Goal: Task Accomplishment & Management: Manage account settings

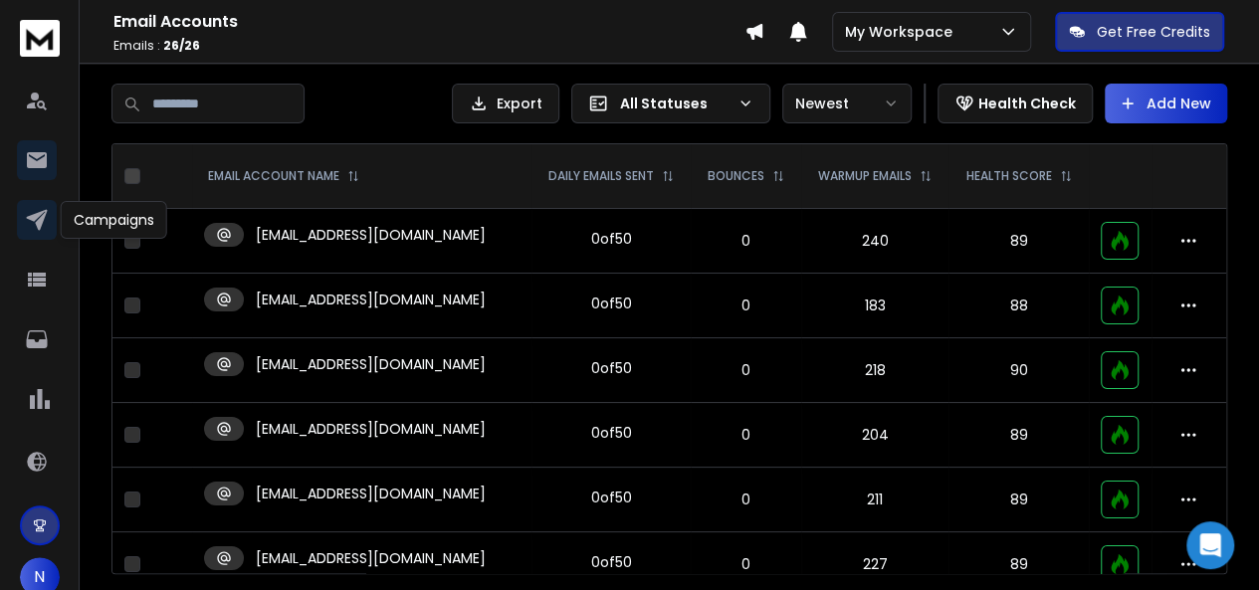
click at [43, 208] on icon at bounding box center [37, 220] width 24 height 24
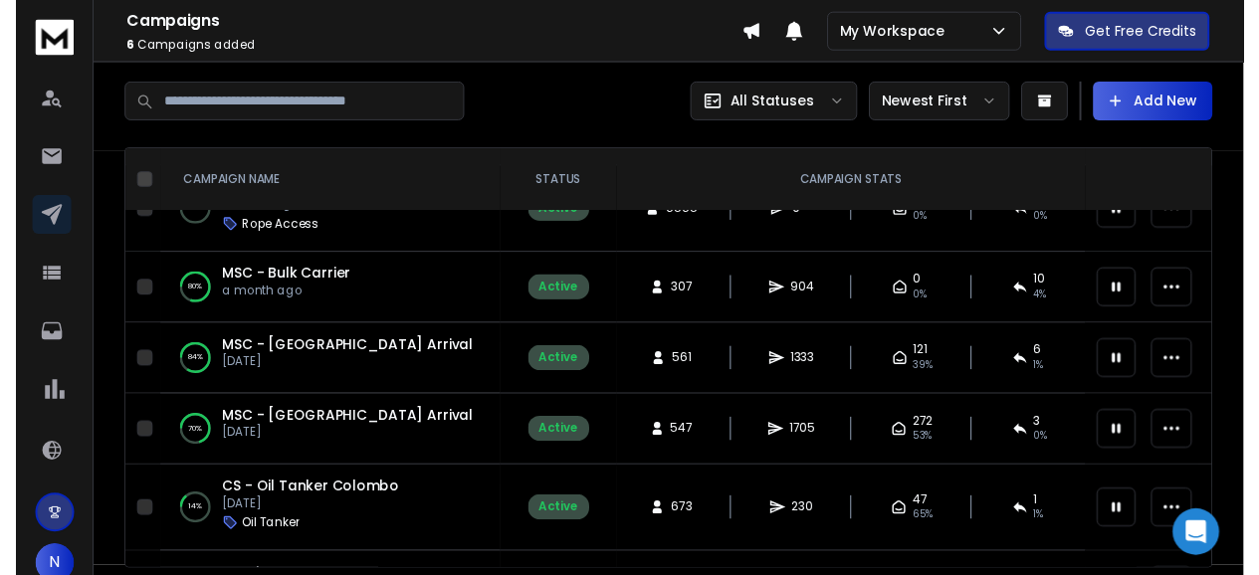
scroll to position [52, 0]
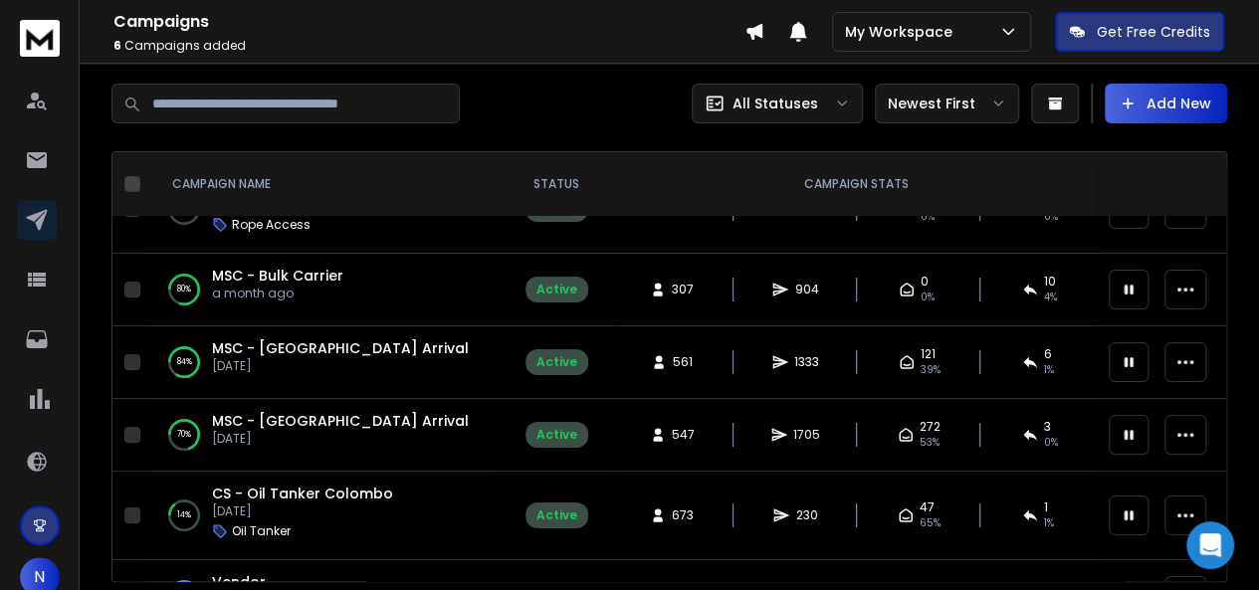
click at [369, 361] on div "84 % MSC - [GEOGRAPHIC_DATA] Arrival [DATE]" at bounding box center [322, 362] width 308 height 48
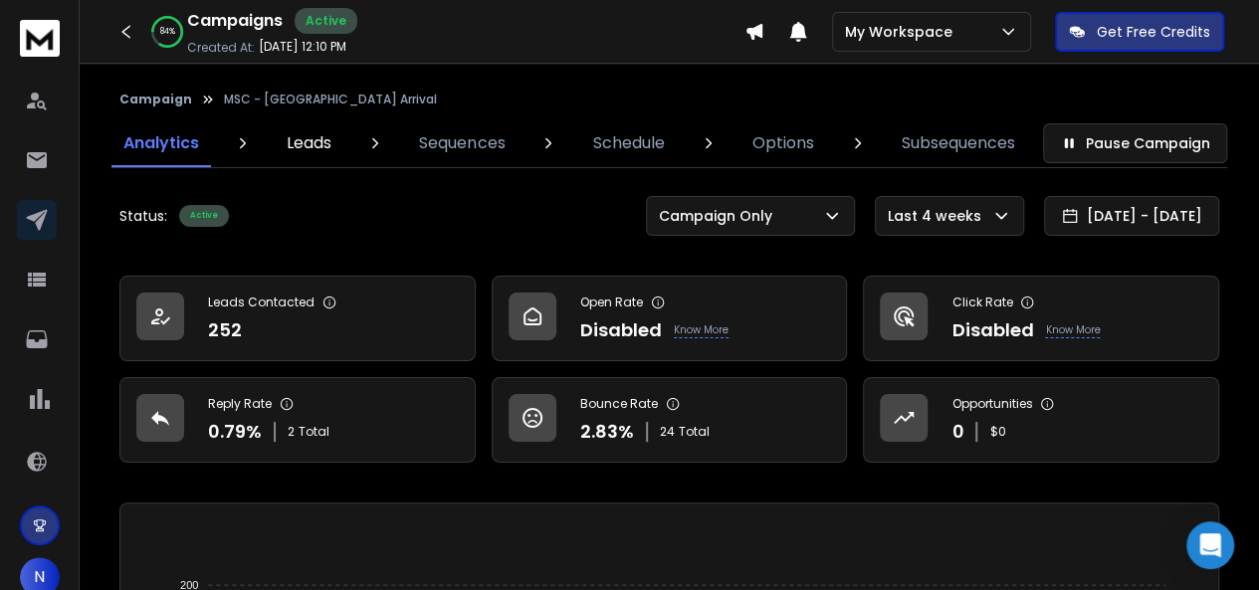
click at [318, 128] on link "Leads" at bounding box center [309, 143] width 69 height 48
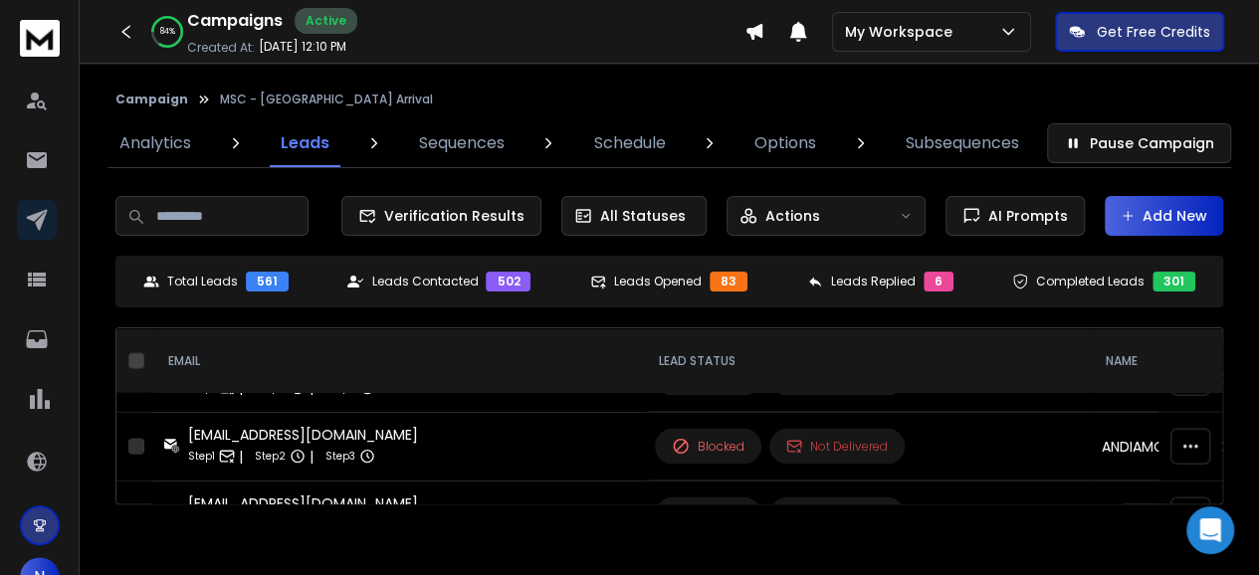
scroll to position [2183, 6]
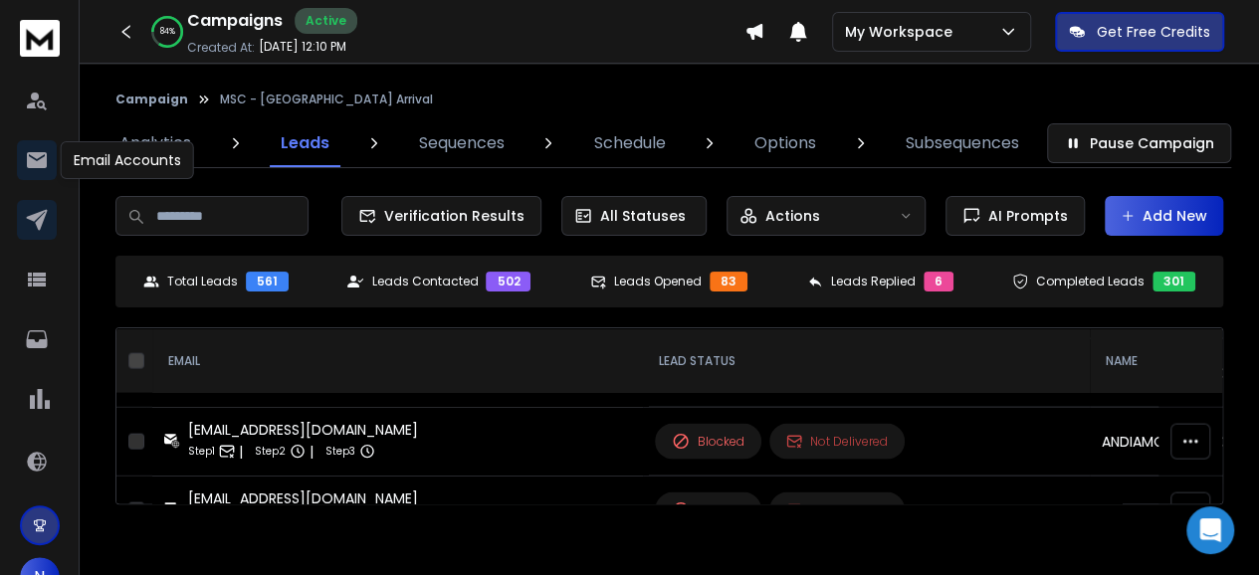
click at [41, 156] on icon at bounding box center [37, 160] width 20 height 16
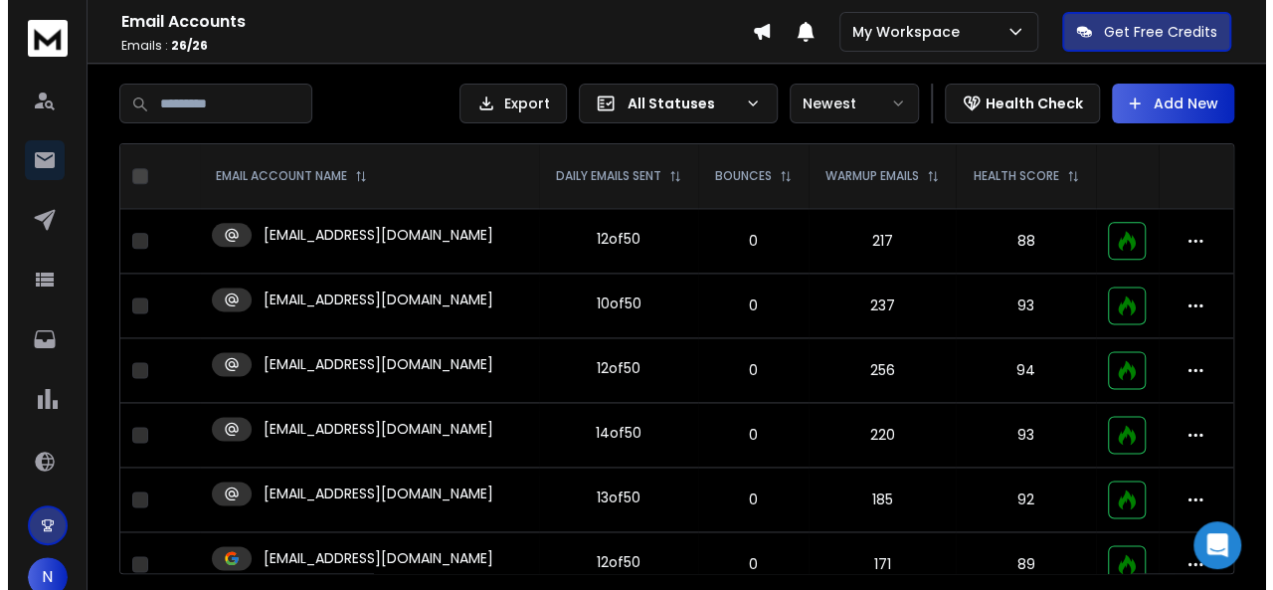
scroll to position [1346, 0]
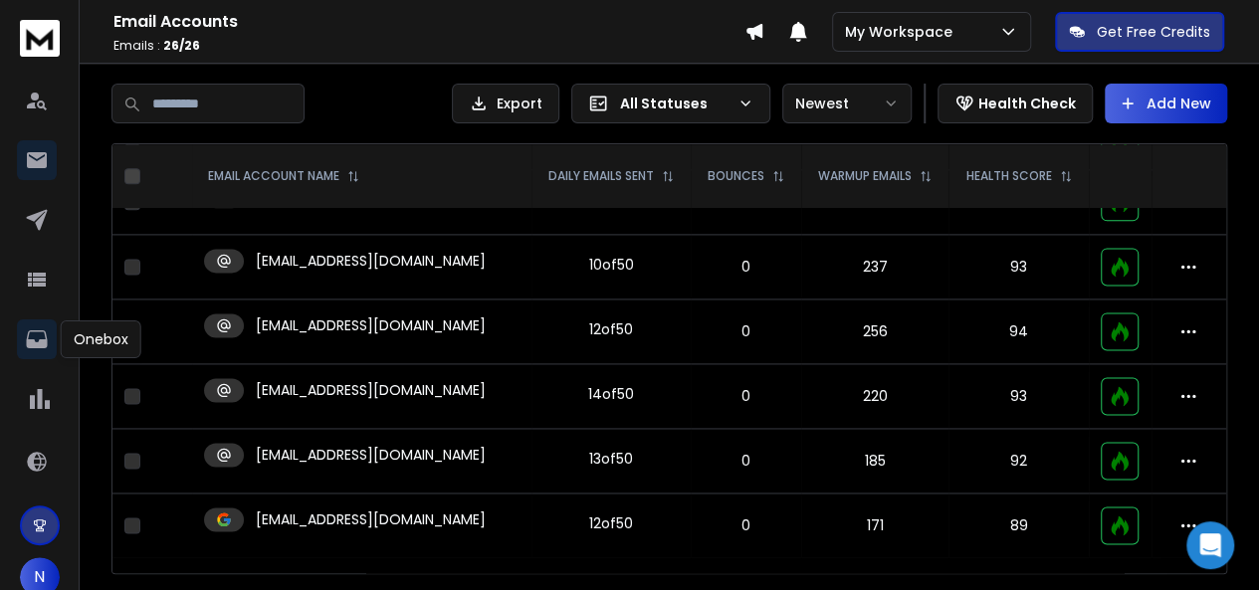
click at [51, 339] on link at bounding box center [37, 339] width 40 height 40
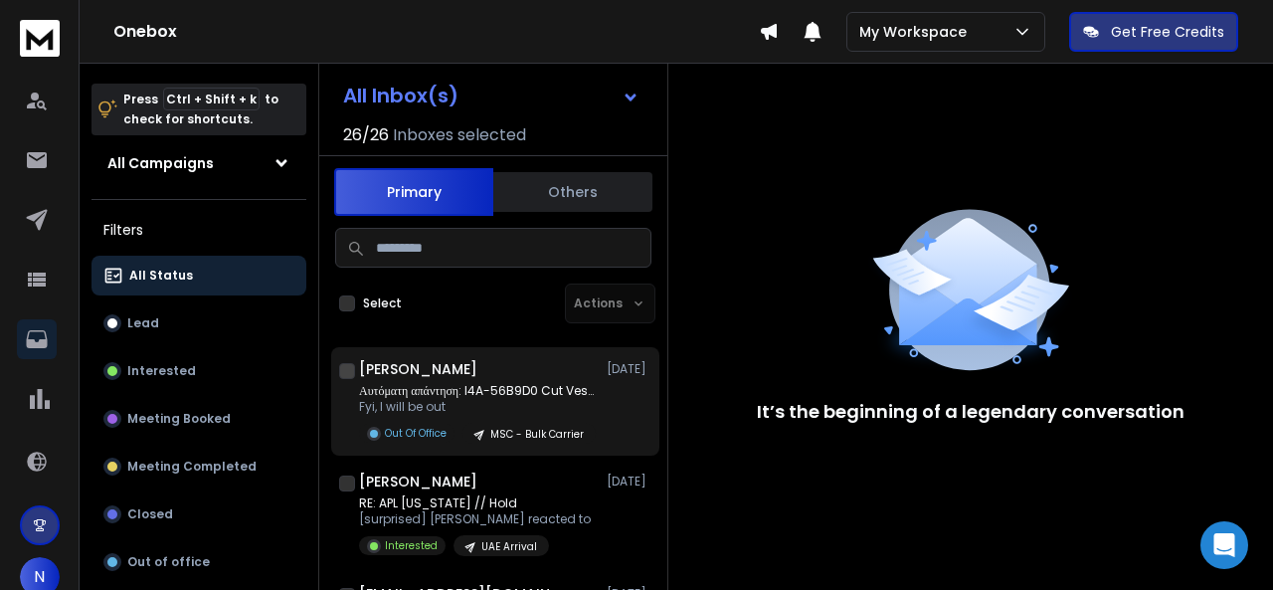
scroll to position [52, 0]
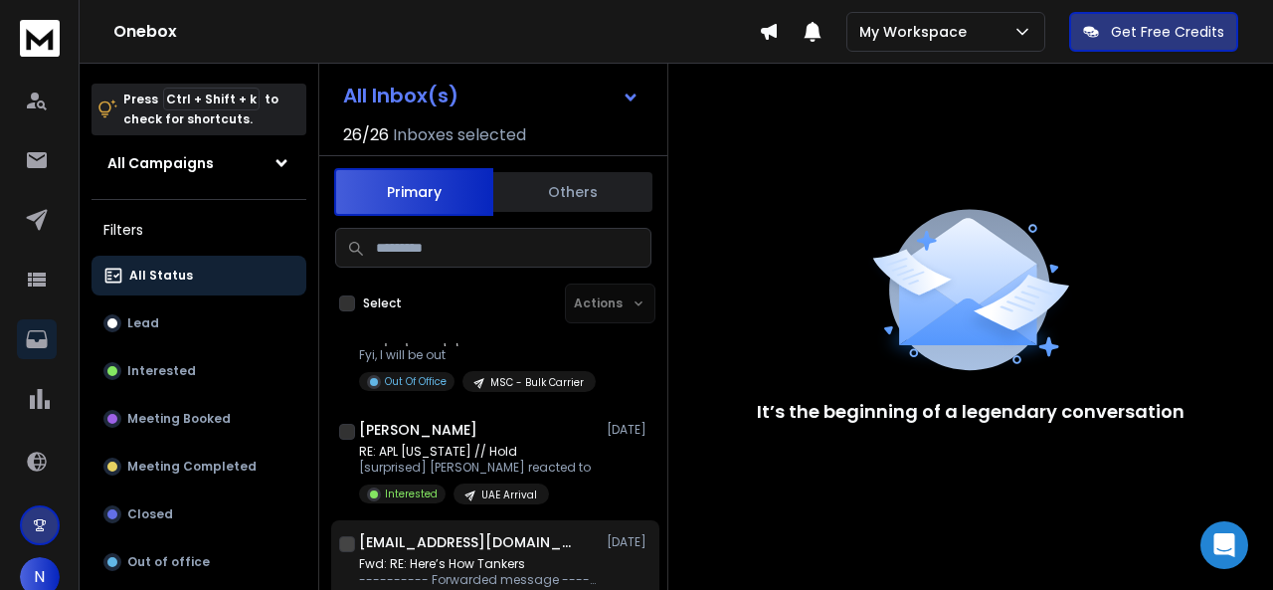
click at [454, 570] on p "Fwd: RE: Here’s How Tankers" at bounding box center [478, 564] width 239 height 16
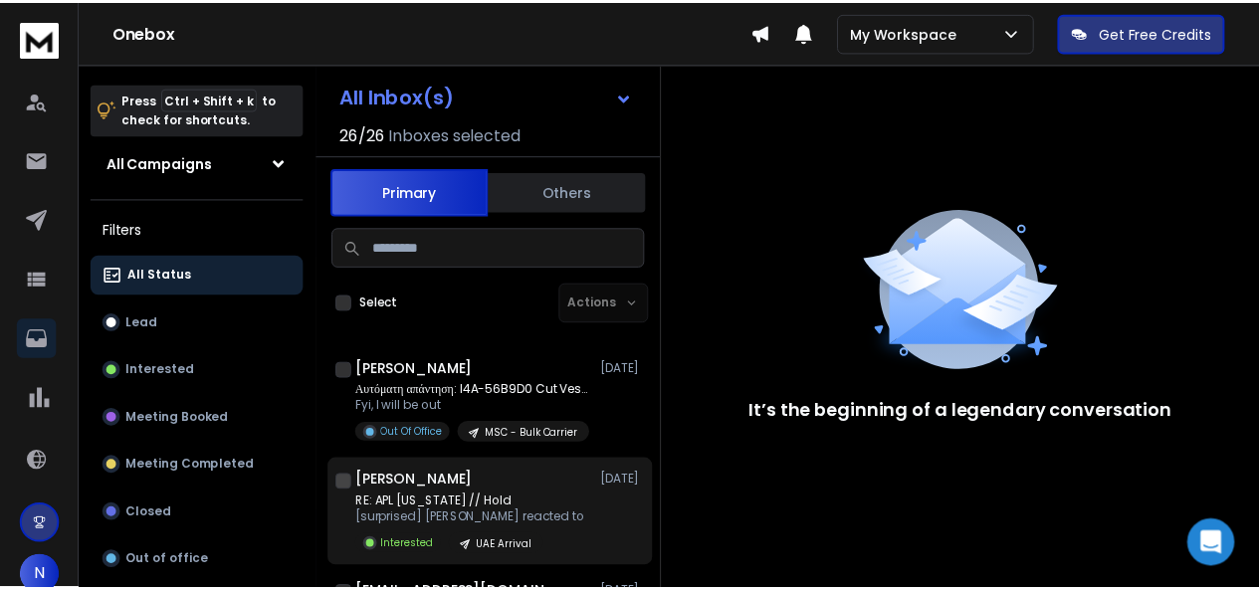
scroll to position [1, 0]
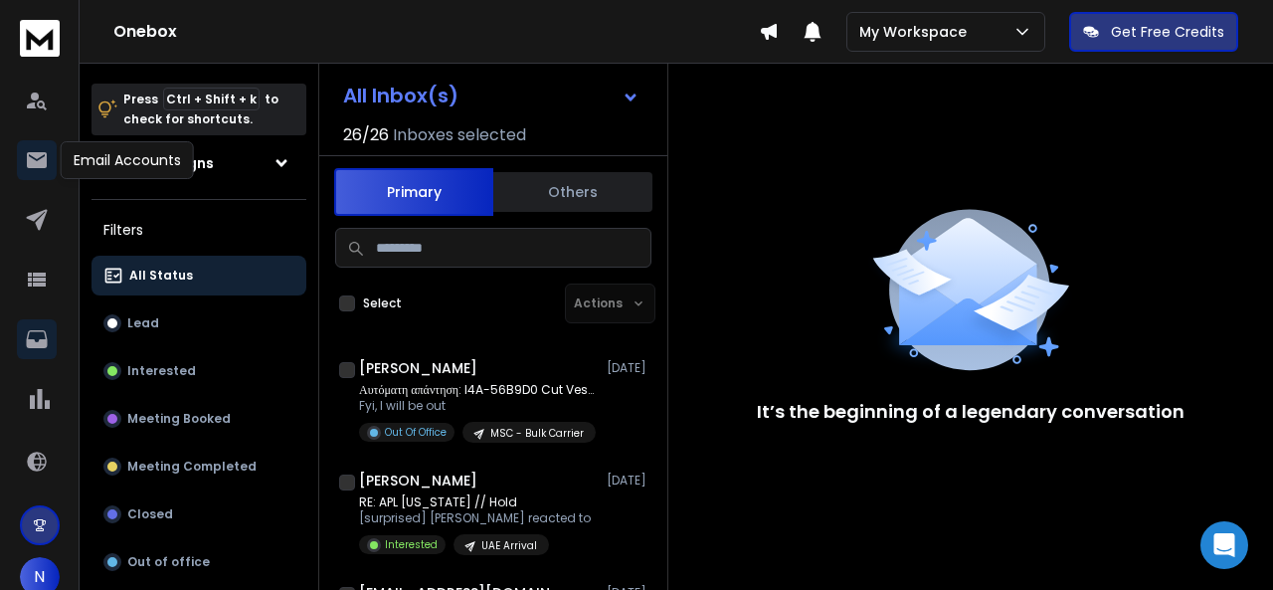
click at [45, 157] on icon at bounding box center [37, 160] width 20 height 16
